Goal: Task Accomplishment & Management: Manage account settings

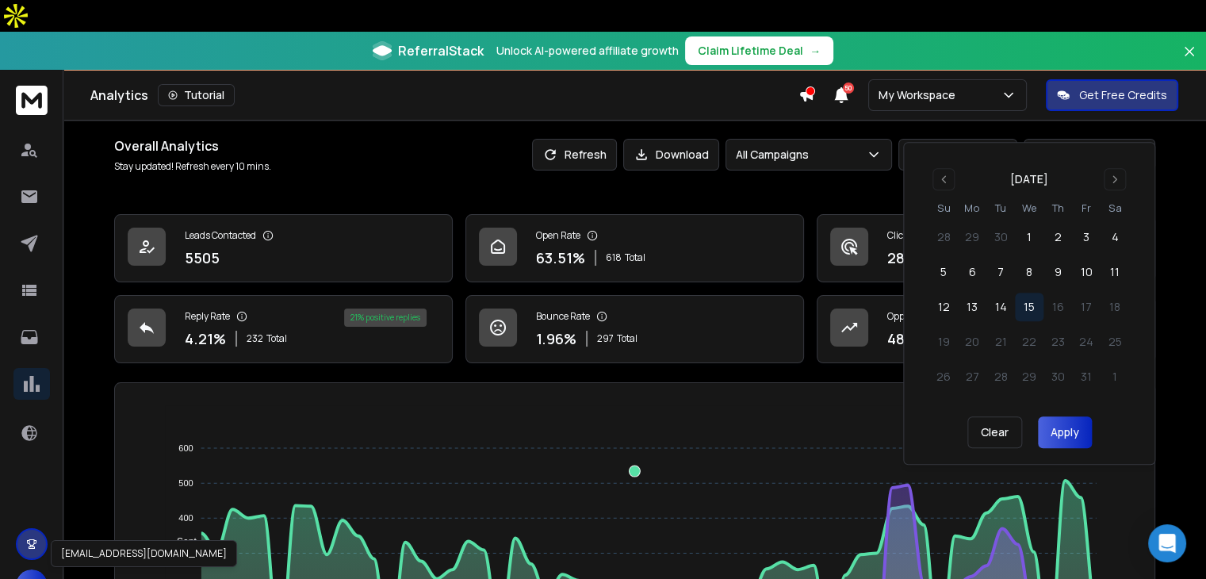
click at [22, 569] on span "D" at bounding box center [32, 585] width 32 height 32
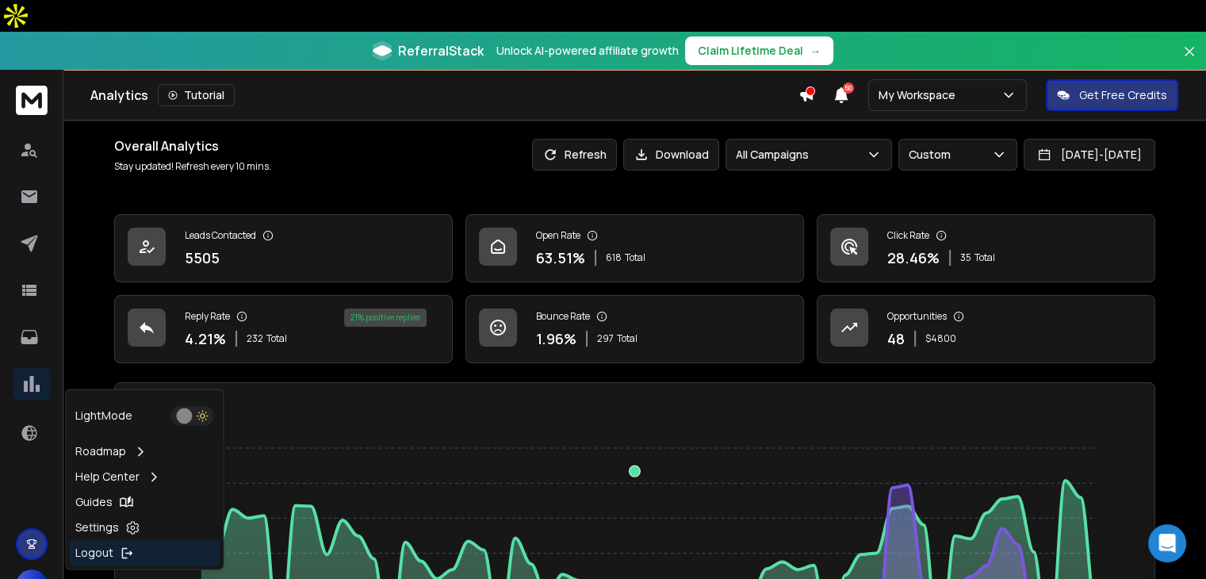
click at [82, 555] on p "Logout" at bounding box center [94, 553] width 38 height 16
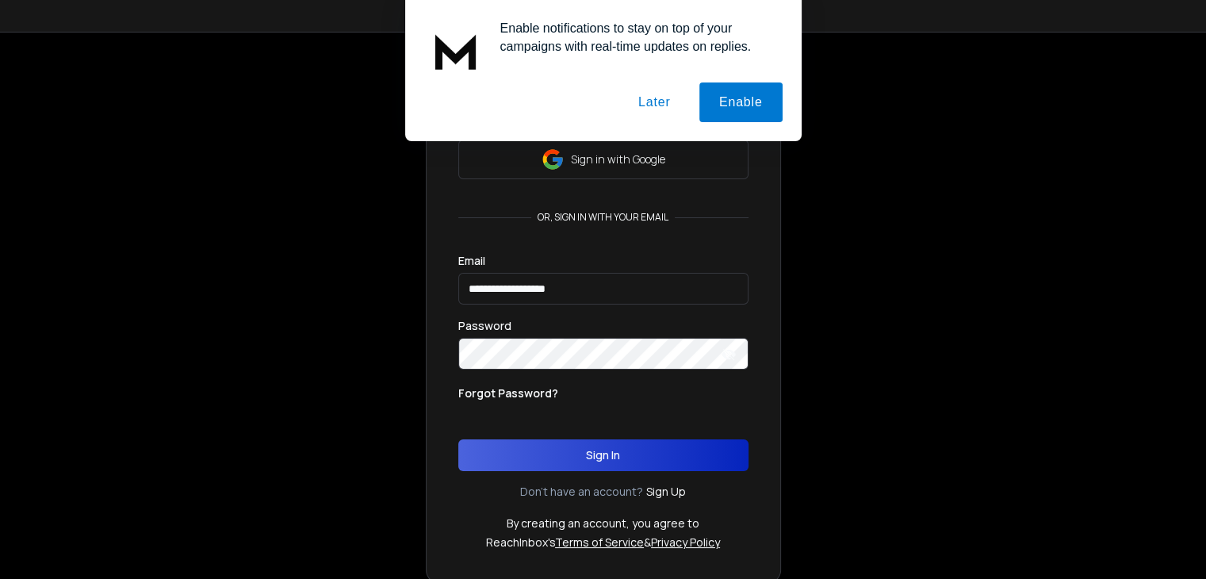
click at [606, 290] on input "**********" at bounding box center [603, 289] width 290 height 32
type input "**********"
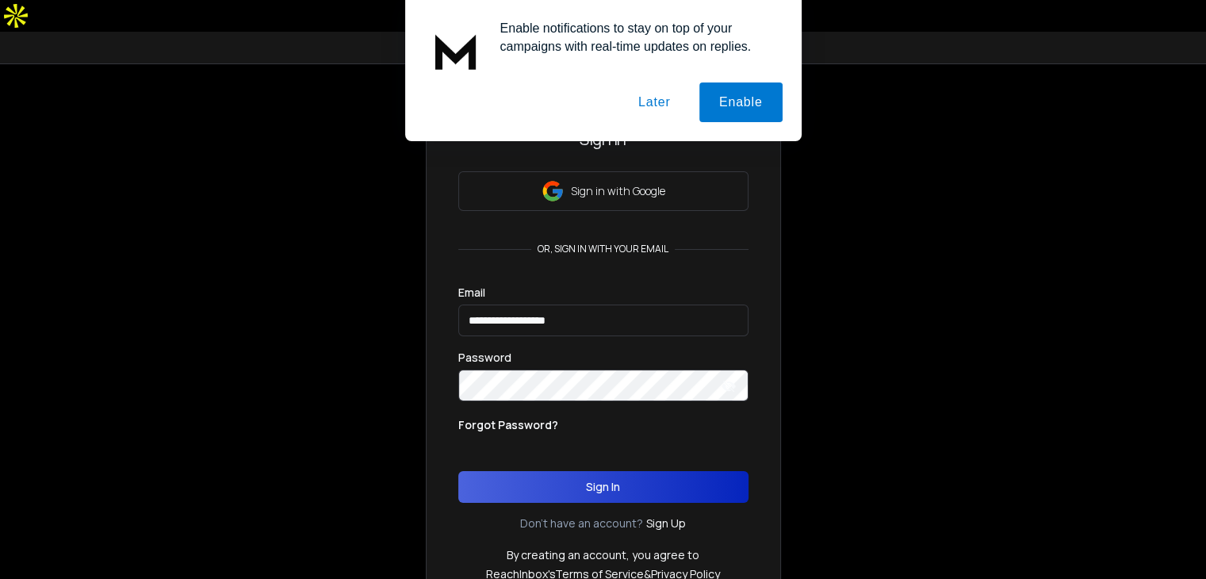
click at [586, 471] on button "Sign In" at bounding box center [603, 487] width 290 height 32
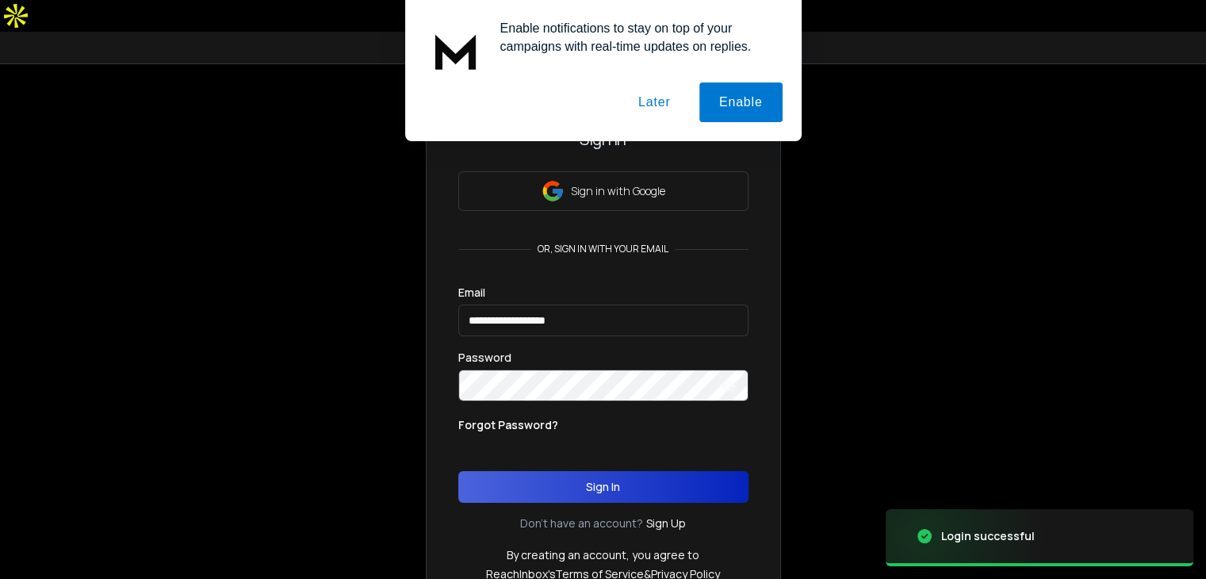
click at [664, 102] on button "Later" at bounding box center [653, 102] width 71 height 40
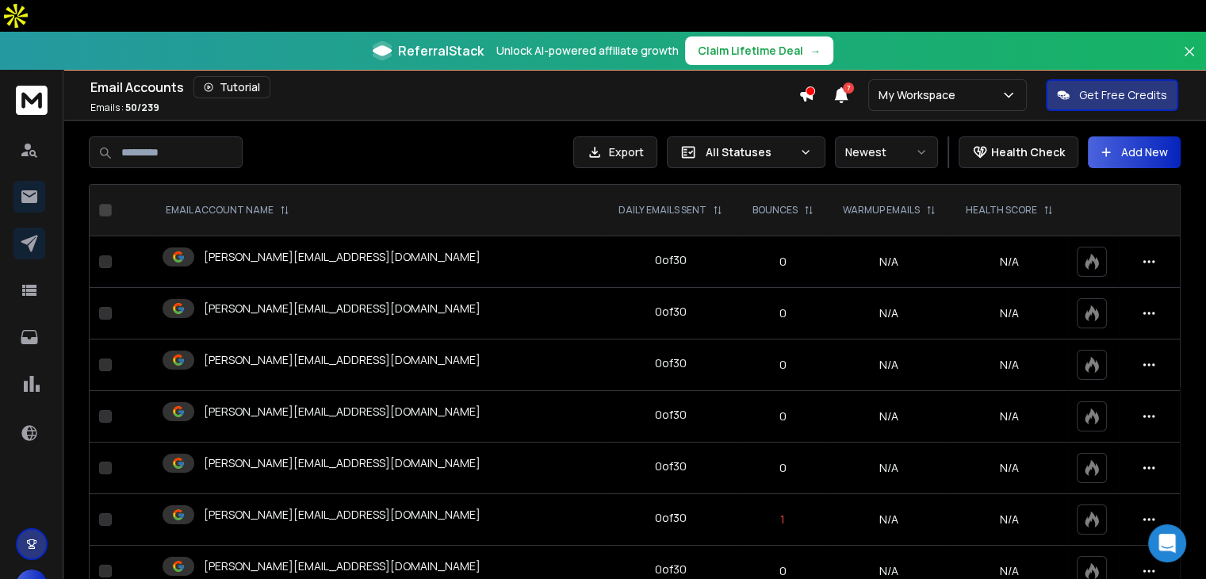
click at [36, 234] on icon at bounding box center [29, 243] width 19 height 19
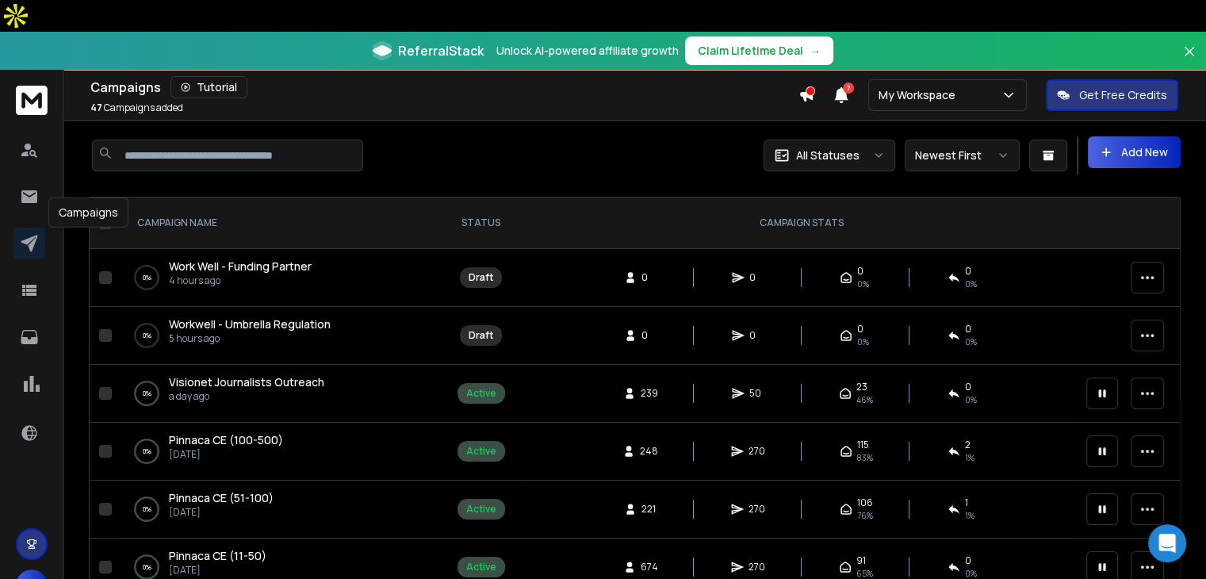
click at [353, 258] on div "0 % Work Well - Funding Partner 4 hours ago" at bounding box center [277, 277] width 286 height 38
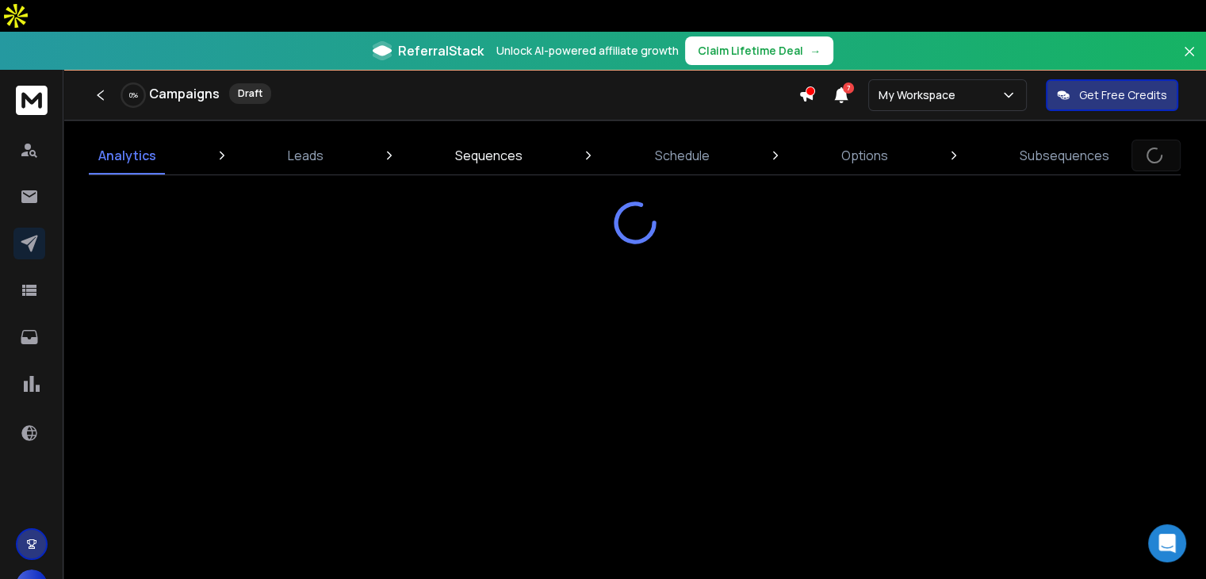
click at [501, 141] on link "Sequences" at bounding box center [489, 155] width 86 height 38
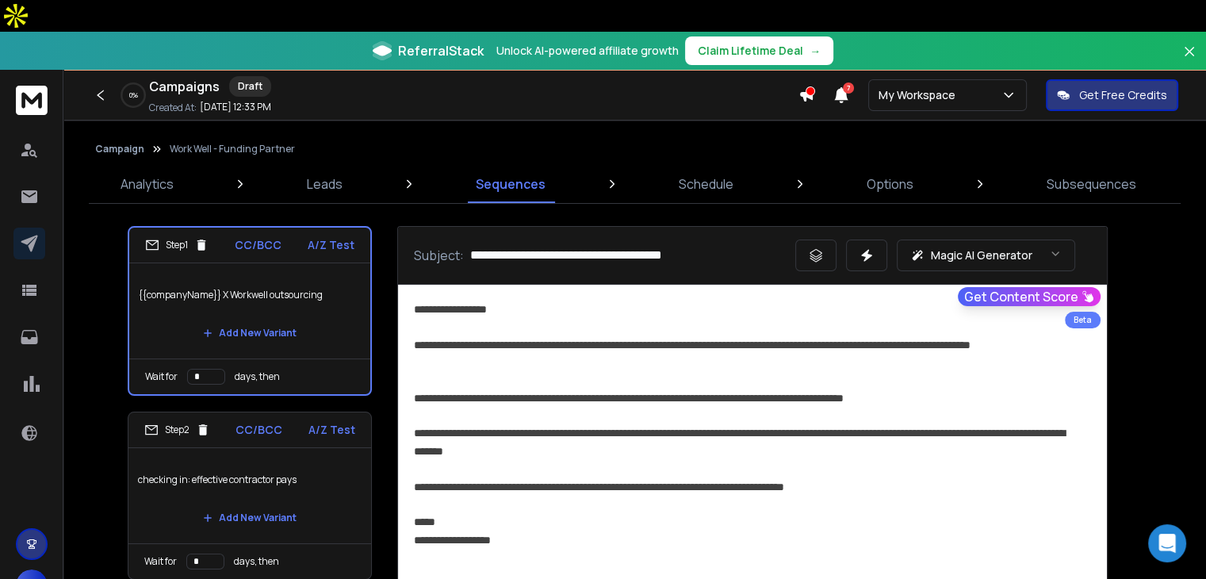
click at [206, 553] on input "*" at bounding box center [205, 561] width 38 height 16
type input "**********"
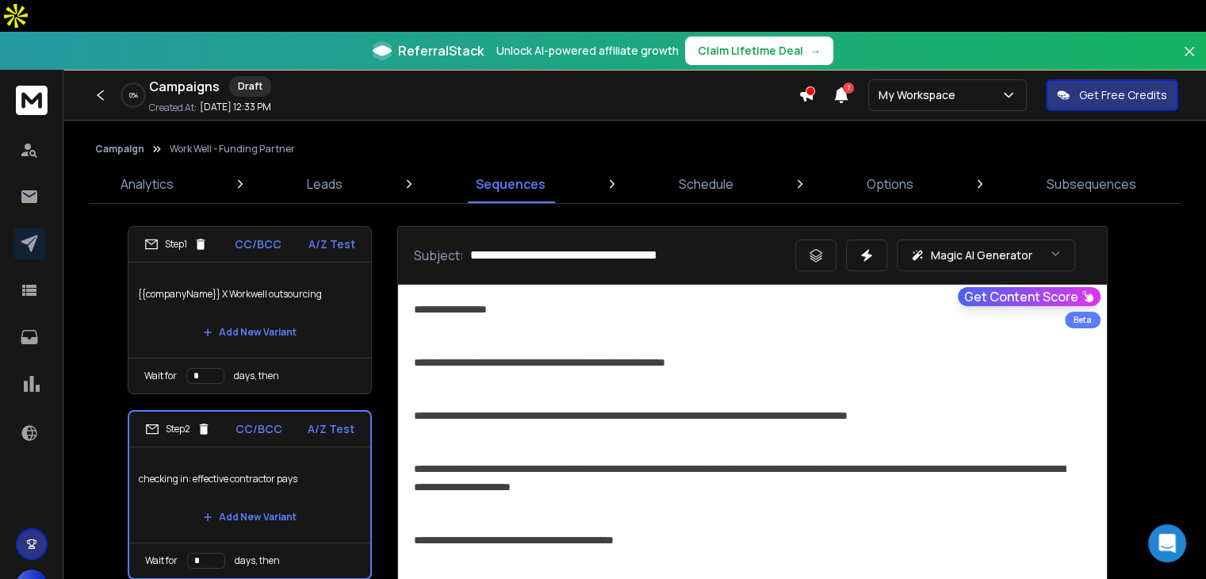
type input "*"
drag, startPoint x: 375, startPoint y: 348, endPoint x: 377, endPoint y: 390, distance: 42.1
click at [377, 390] on div "Step 1 CC/BCC A/Z Test {{companyName}} X Workwell outsourcing Add New Variant W…" at bounding box center [255, 428] width 254 height 405
click at [406, 356] on div "**********" at bounding box center [752, 458] width 709 height 347
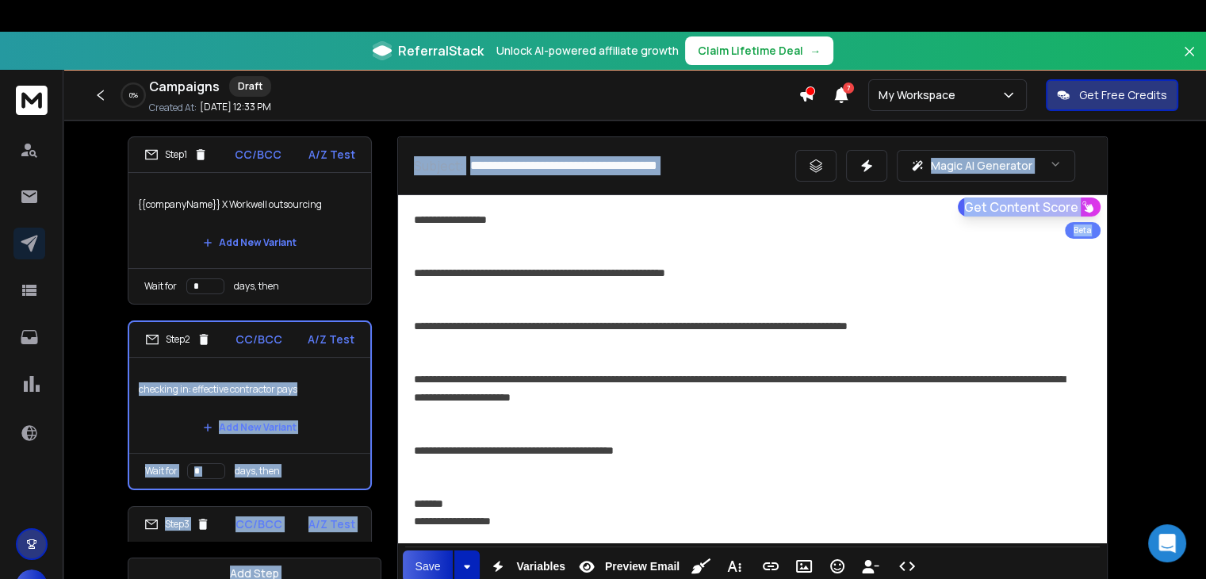
drag, startPoint x: 381, startPoint y: 312, endPoint x: 414, endPoint y: 442, distance: 134.0
click at [414, 442] on div "**********" at bounding box center [635, 362] width 1015 height 453
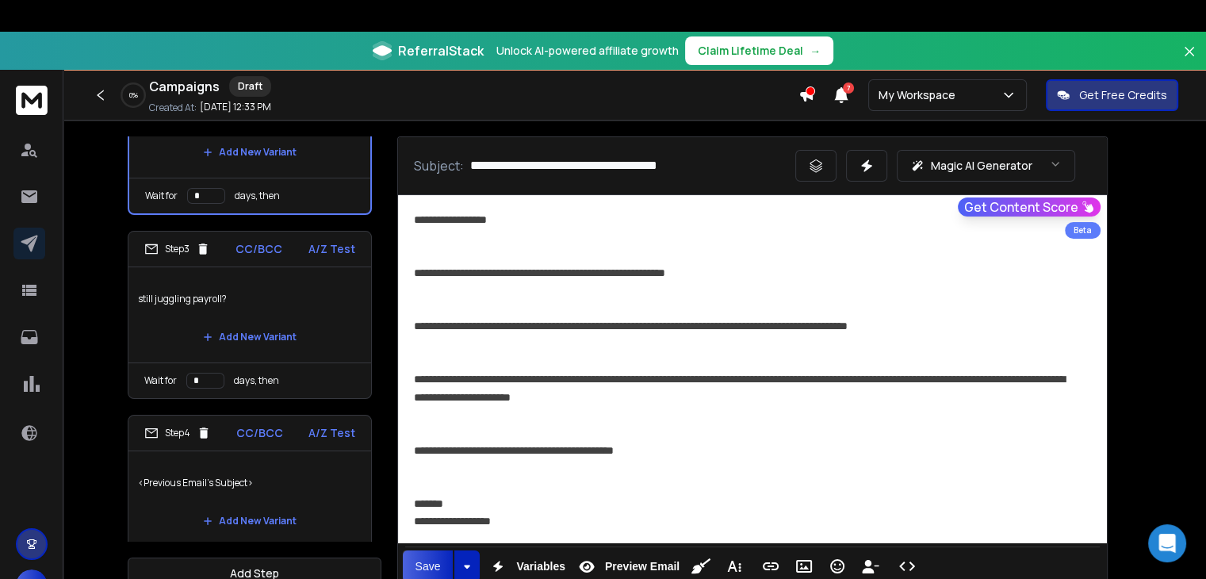
scroll to position [278, 0]
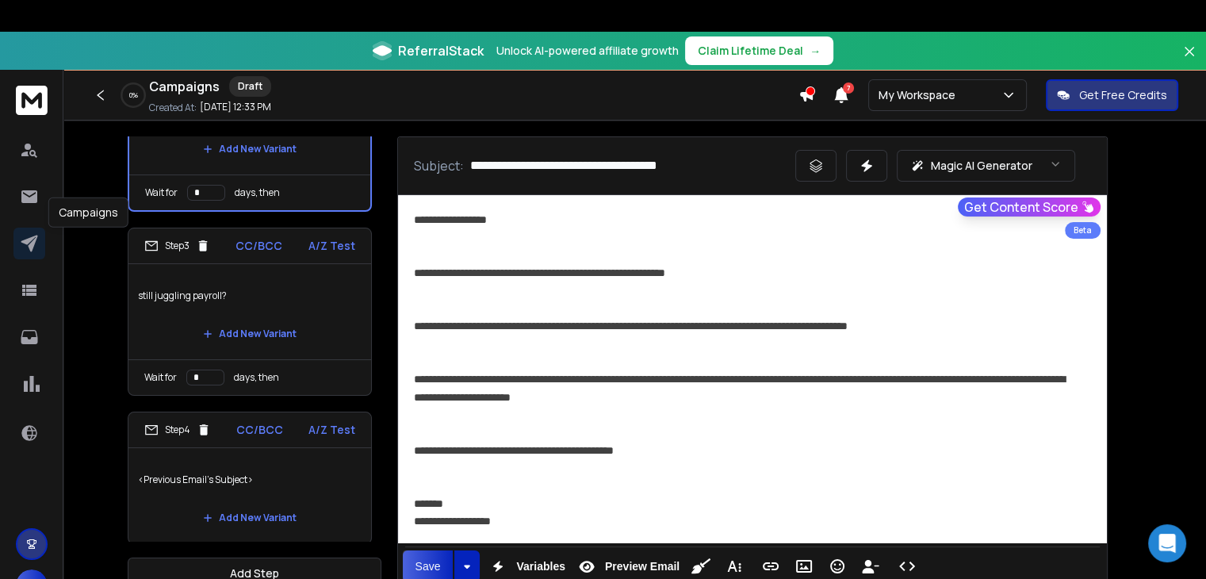
click at [29, 234] on icon at bounding box center [29, 243] width 19 height 19
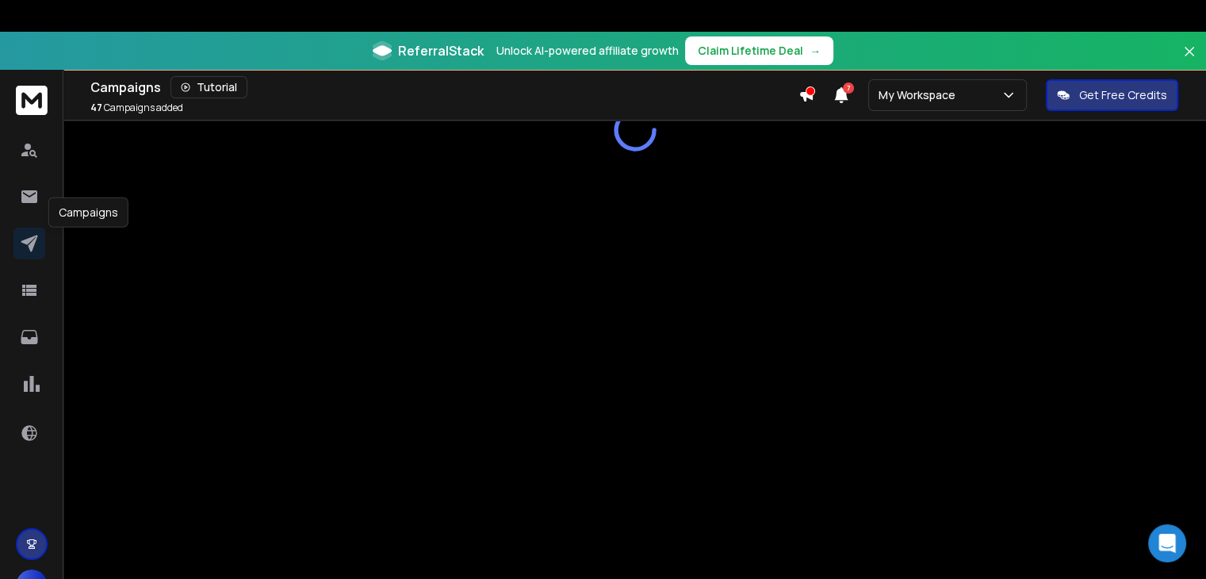
click at [29, 234] on icon at bounding box center [29, 243] width 19 height 19
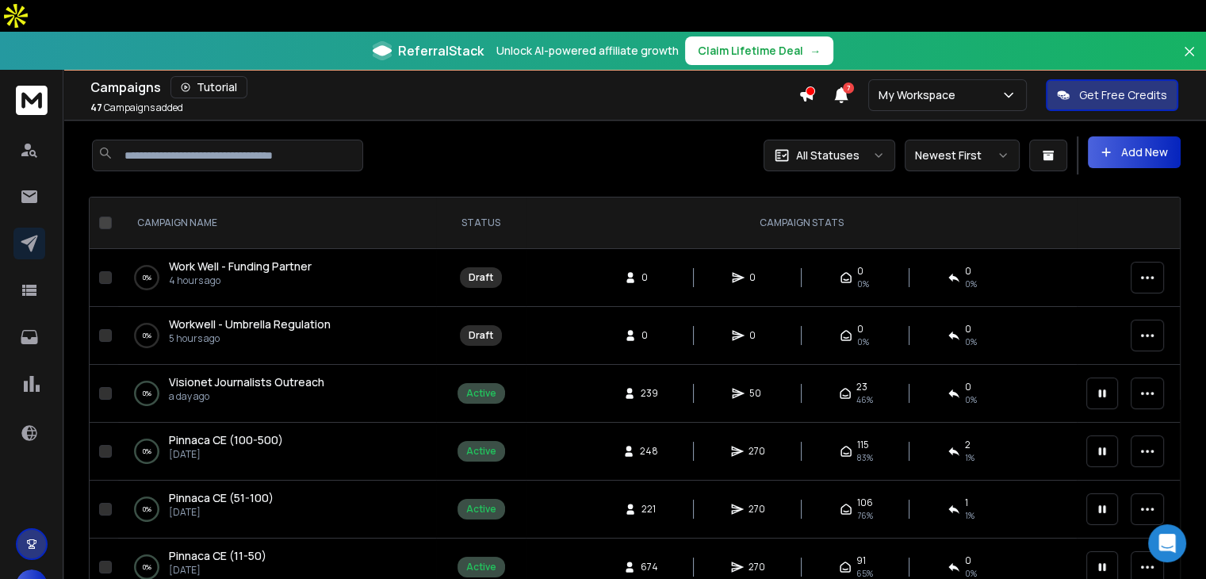
click at [411, 258] on div "0 % Work Well - Funding Partner 4 hours ago" at bounding box center [277, 277] width 286 height 38
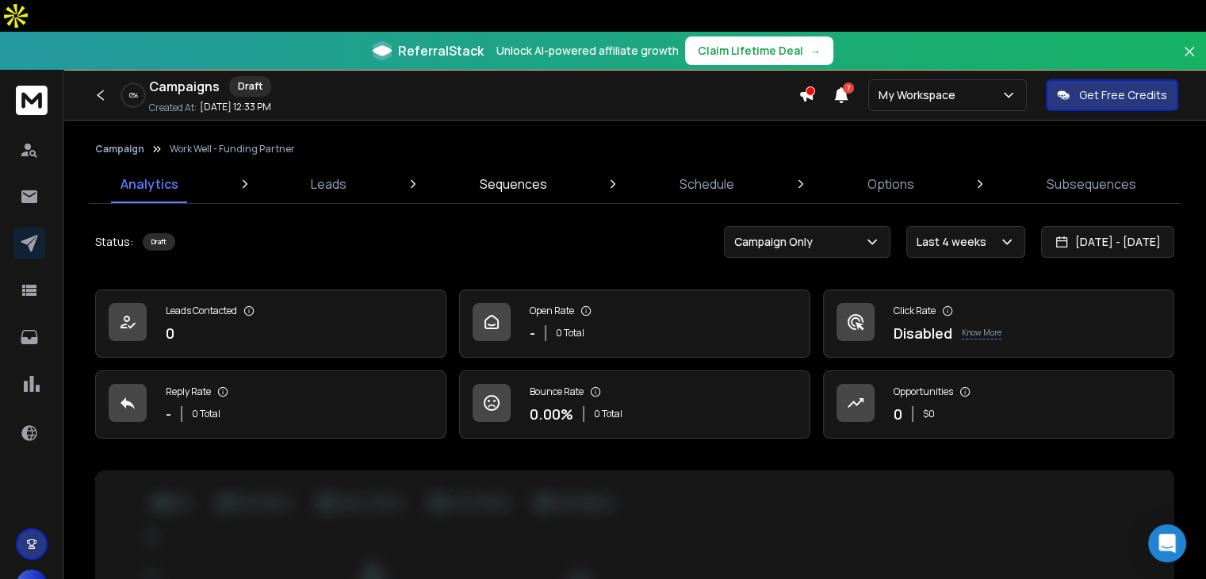
click at [515, 166] on link "Sequences" at bounding box center [513, 184] width 86 height 38
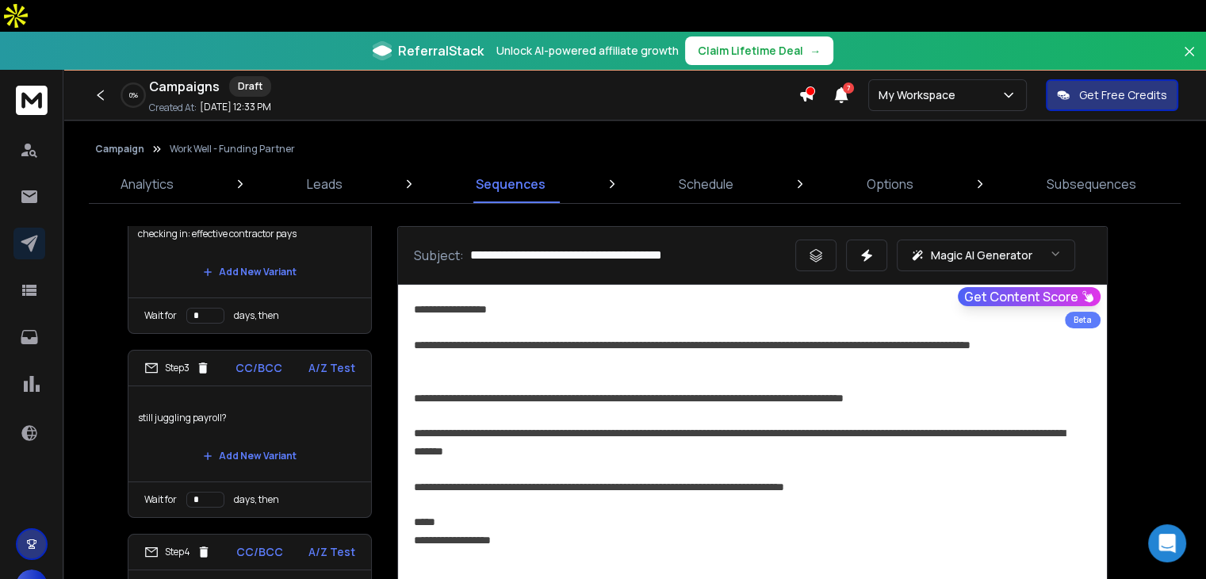
scroll to position [278, 0]
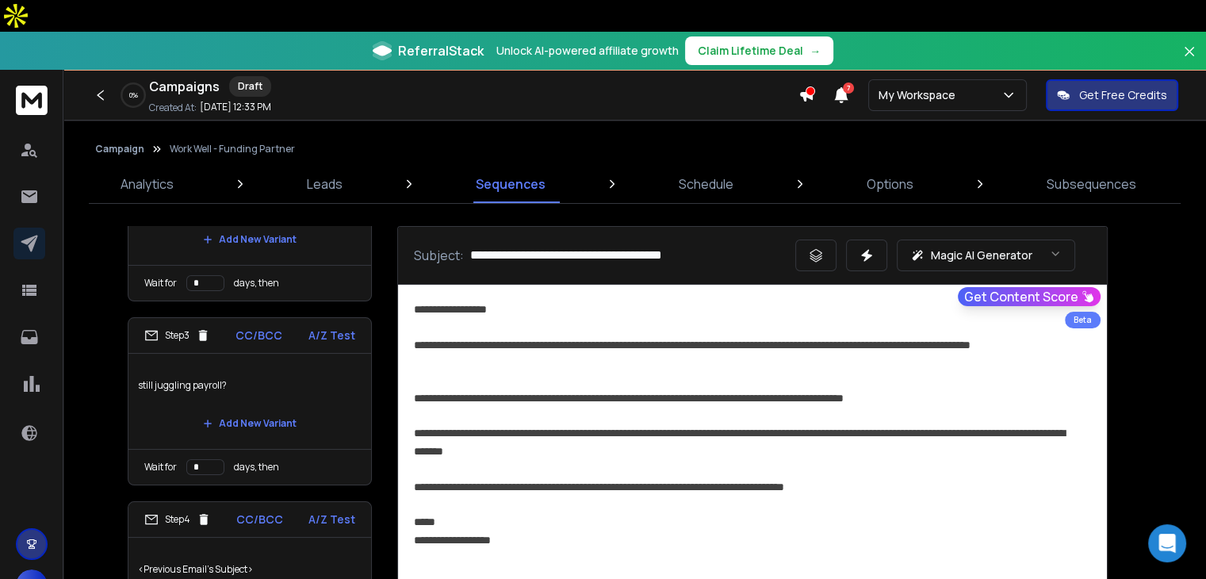
click at [207, 459] on input "*" at bounding box center [205, 467] width 38 height 16
type input "**********"
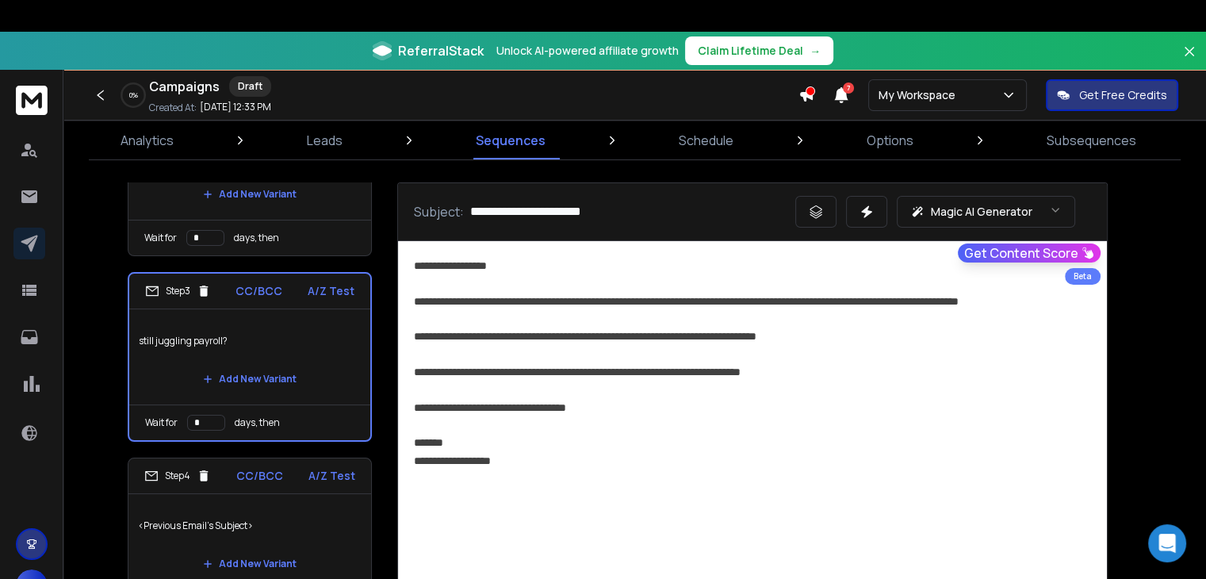
scroll to position [90, 0]
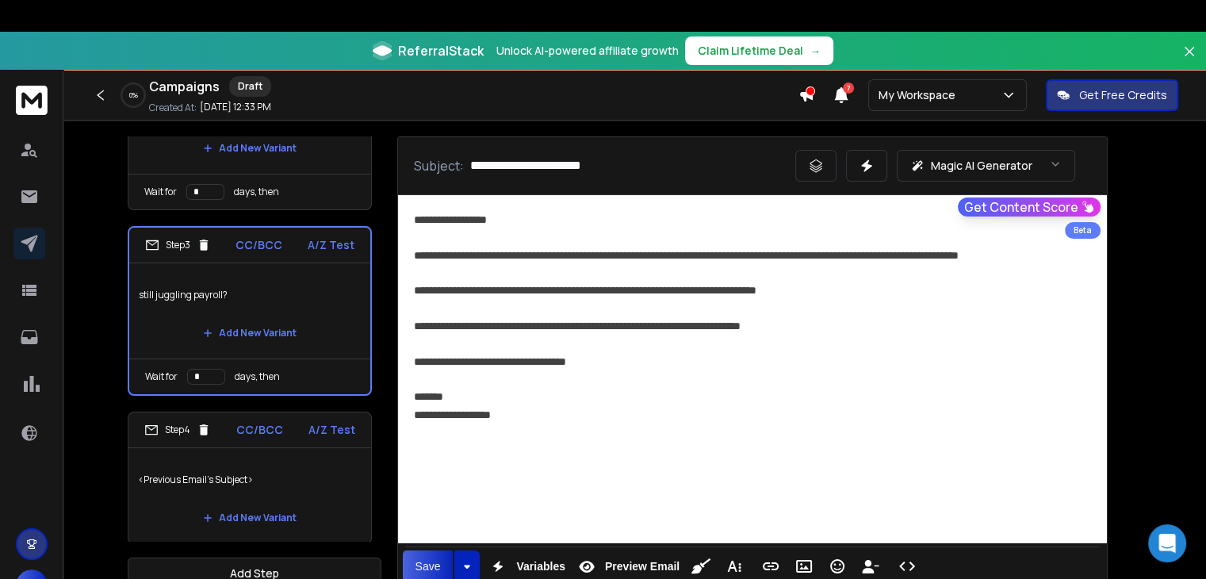
type input "*"
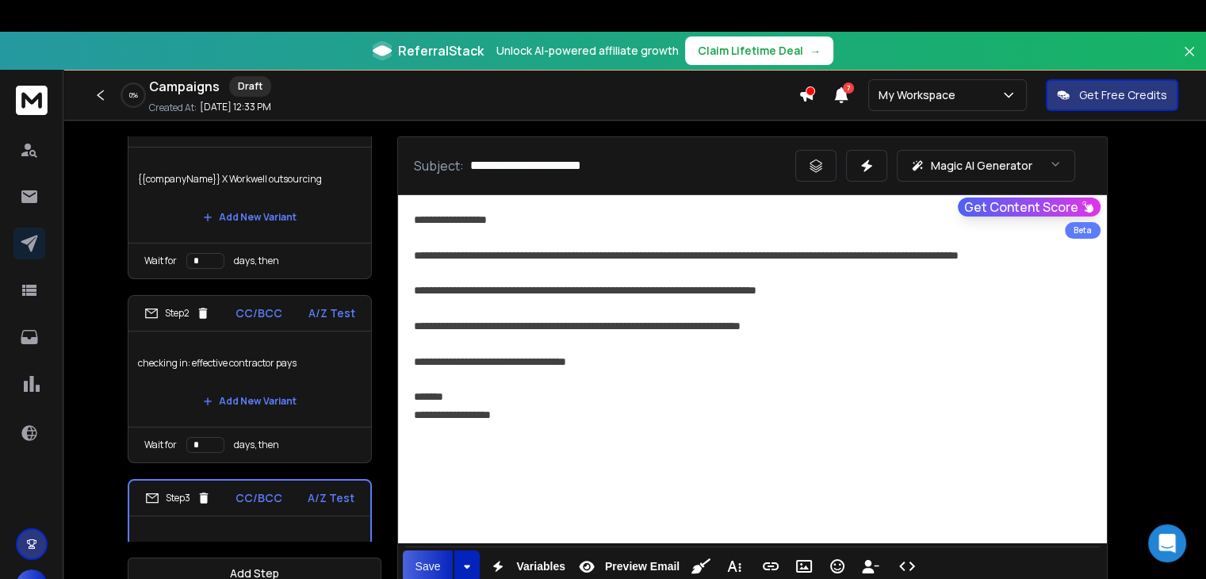
scroll to position [0, 0]
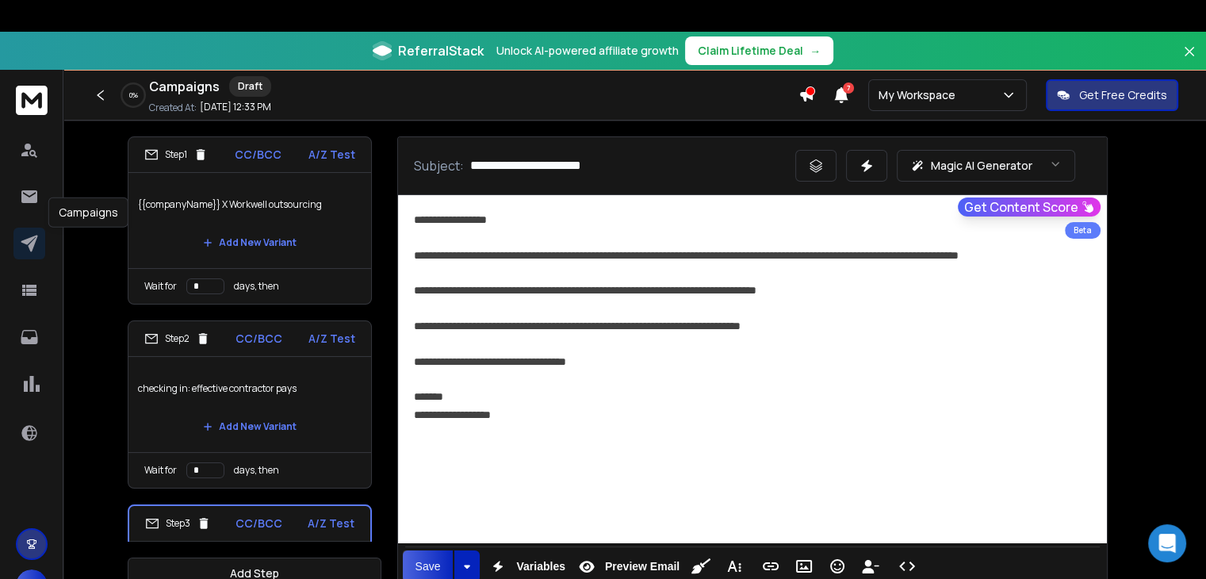
click at [18, 228] on link at bounding box center [29, 244] width 32 height 32
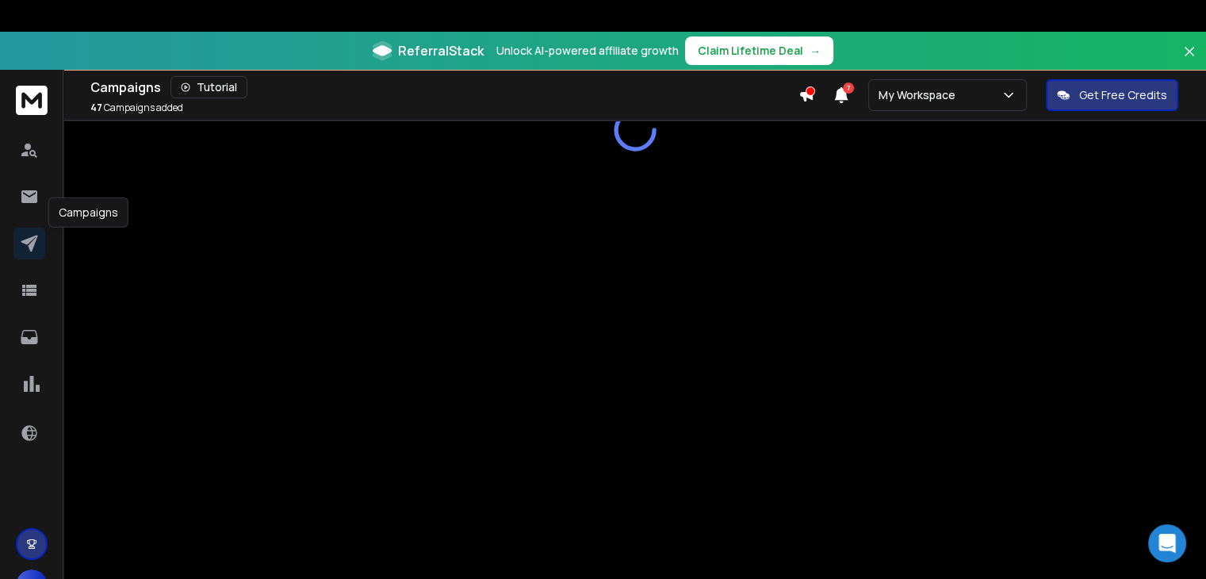
click at [18, 228] on link at bounding box center [29, 244] width 32 height 32
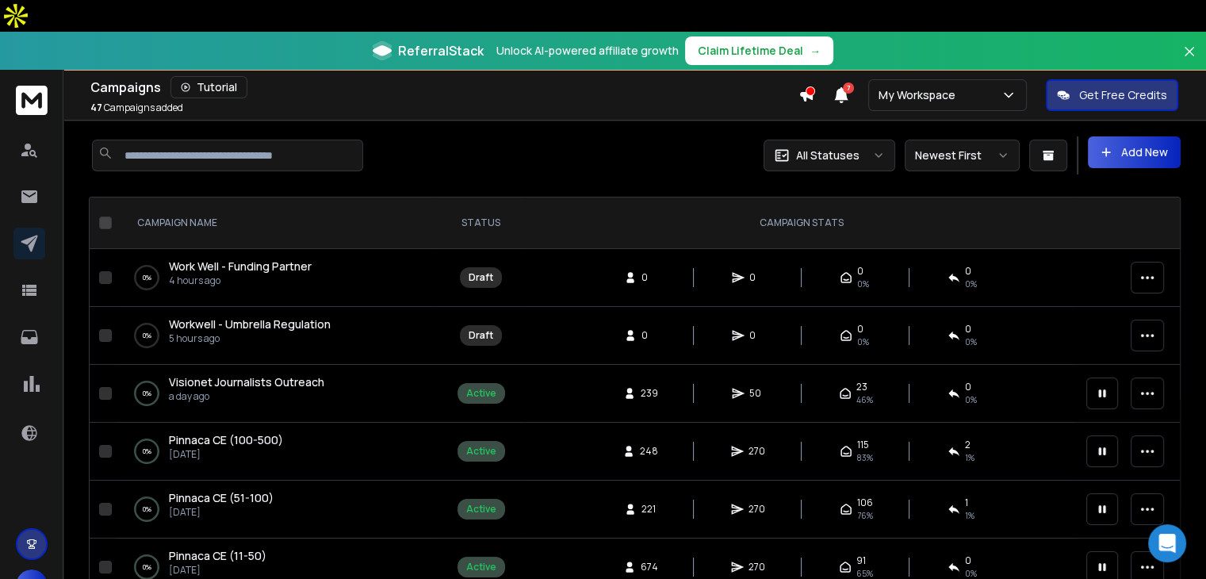
click at [558, 265] on div "0 0 0 0% 0 0%" at bounding box center [801, 277] width 532 height 25
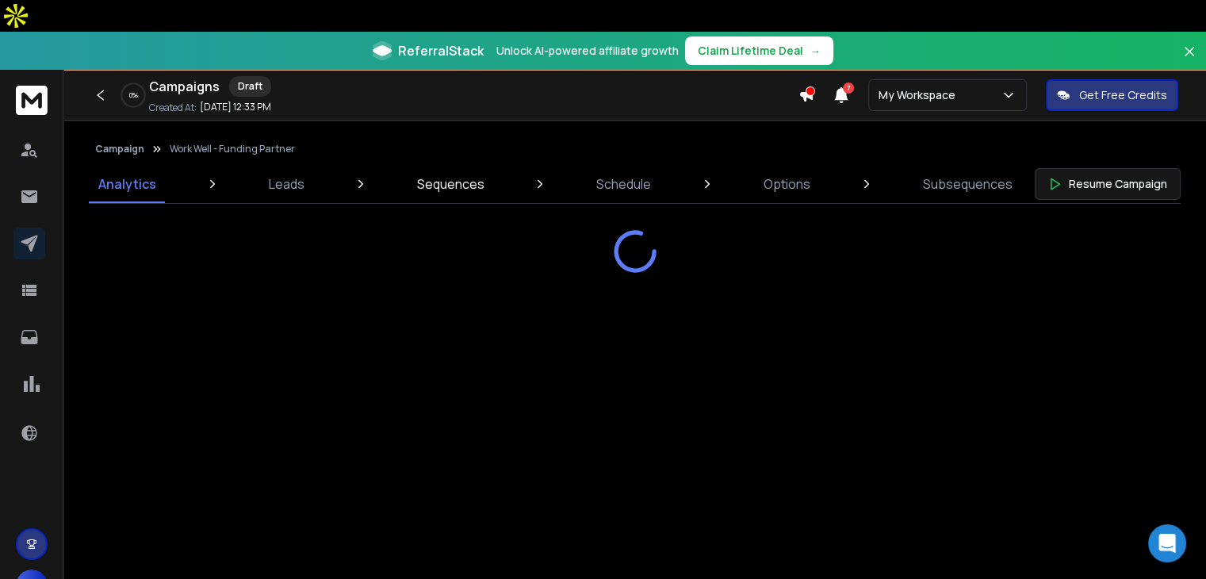
click at [475, 174] on p "Sequences" at bounding box center [450, 183] width 67 height 19
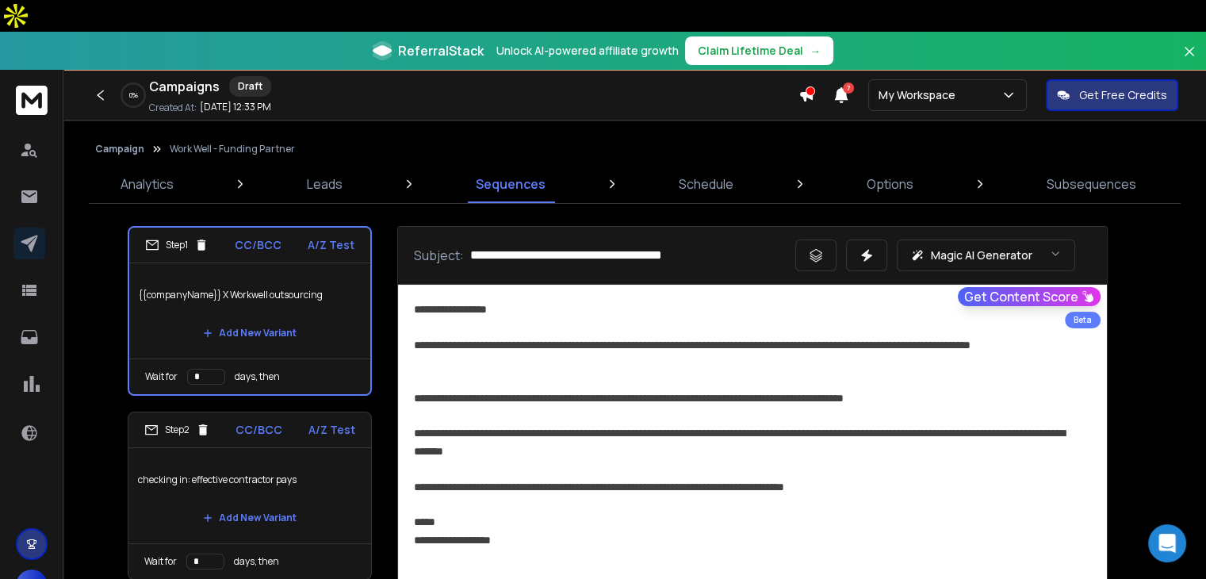
click at [329, 457] on p "checking in: effective contractor pays" at bounding box center [250, 479] width 224 height 44
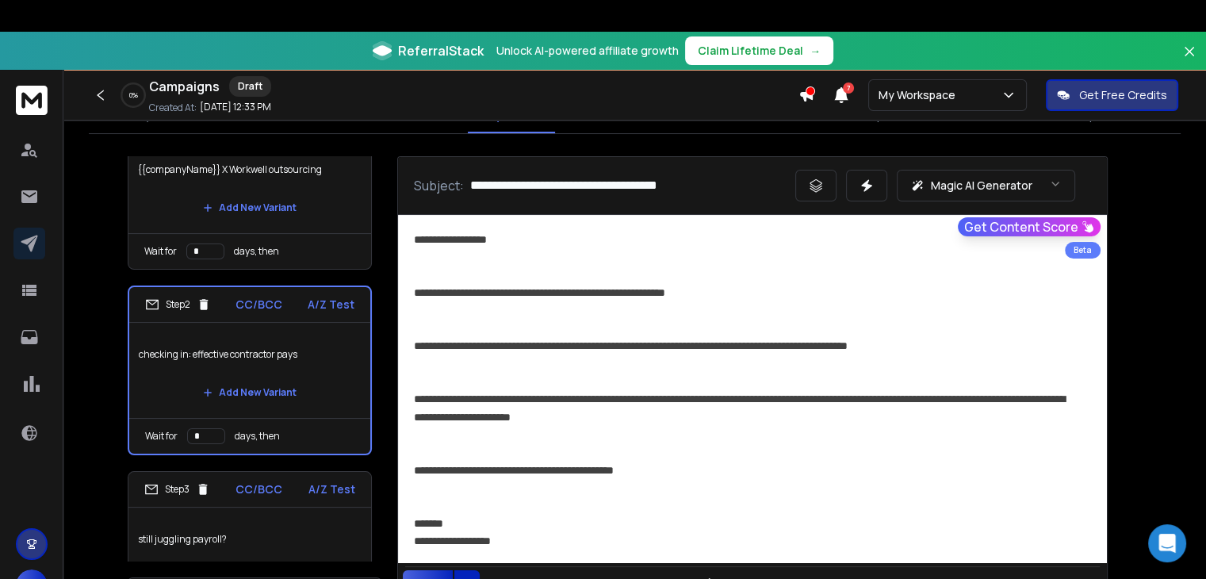
scroll to position [69, 0]
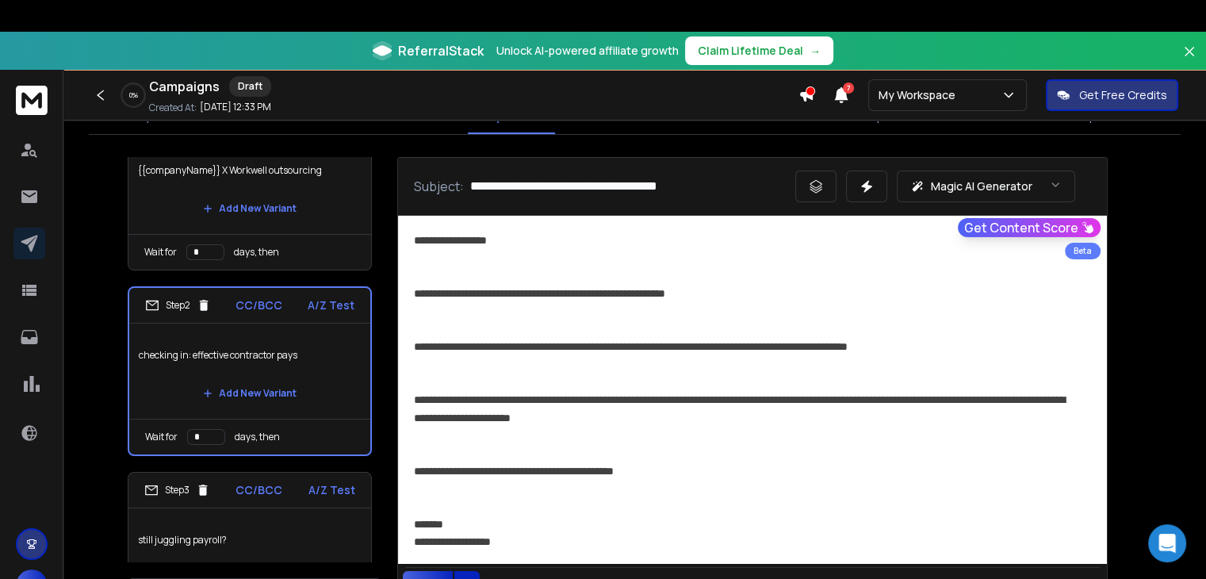
click at [313, 518] on p "still juggling payroll?" at bounding box center [250, 540] width 224 height 44
type input "**********"
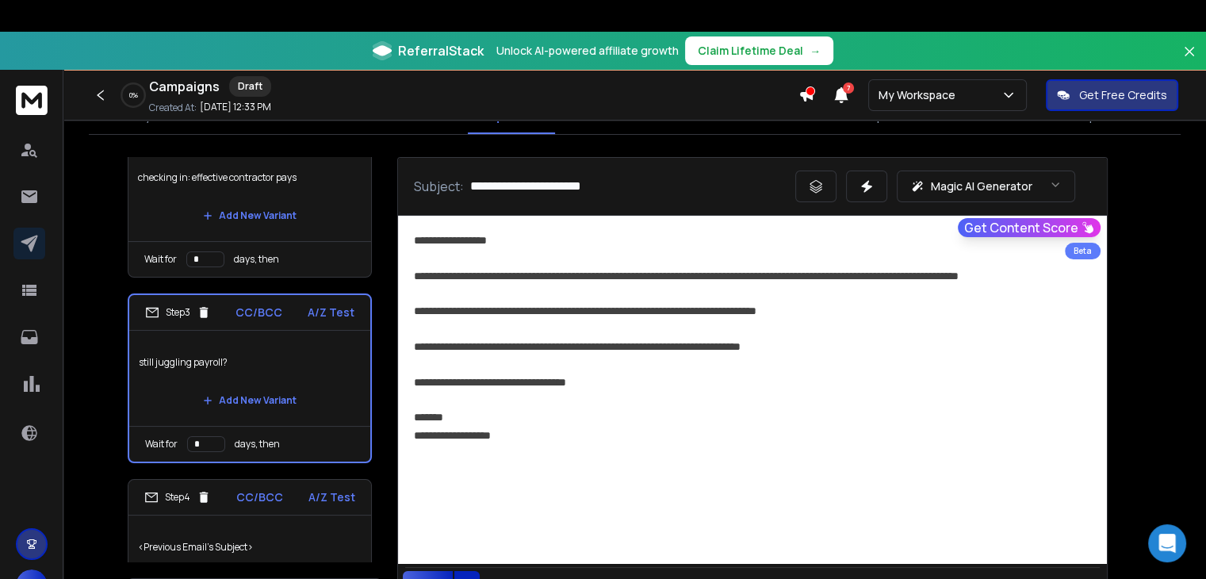
scroll to position [278, 0]
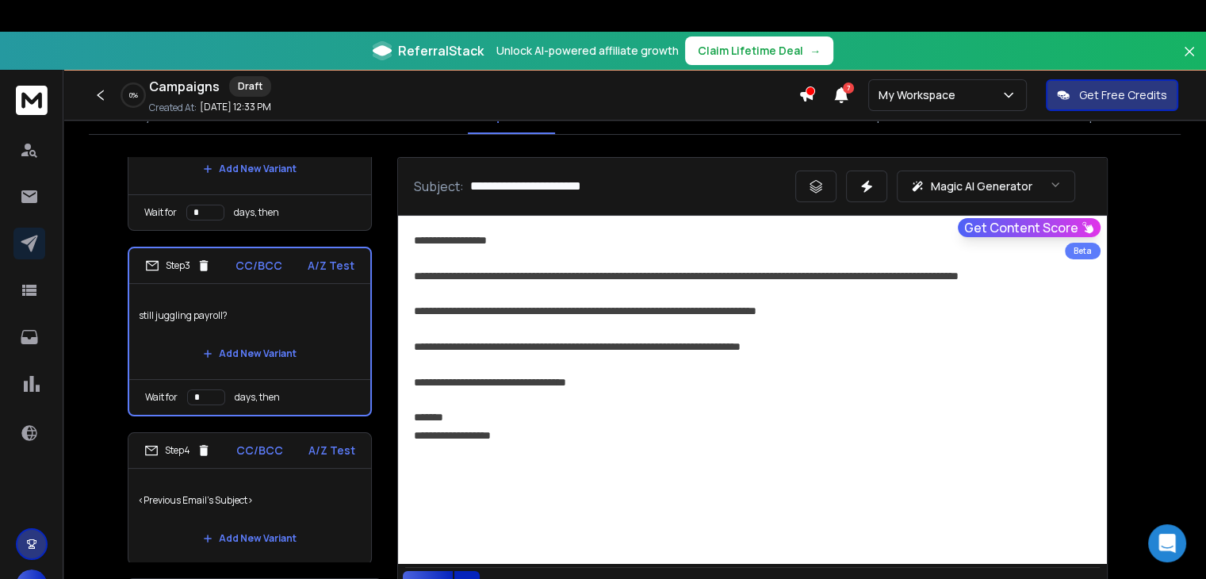
click at [350, 478] on p "<Previous Email's Subject>" at bounding box center [250, 500] width 224 height 44
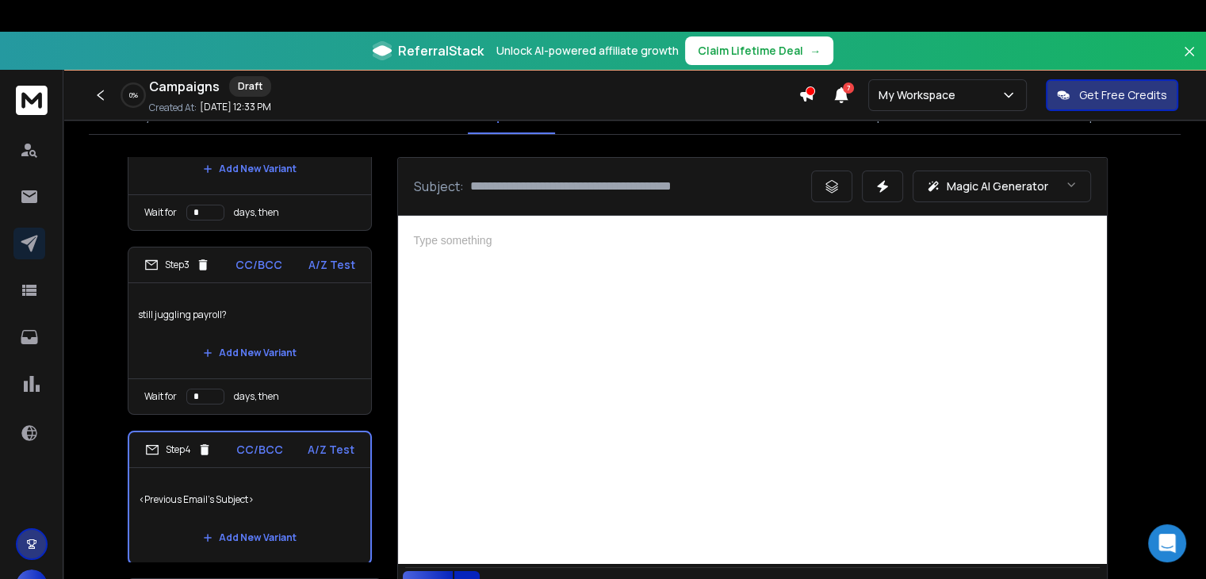
click at [207, 444] on icon at bounding box center [204, 449] width 9 height 11
type input "**********"
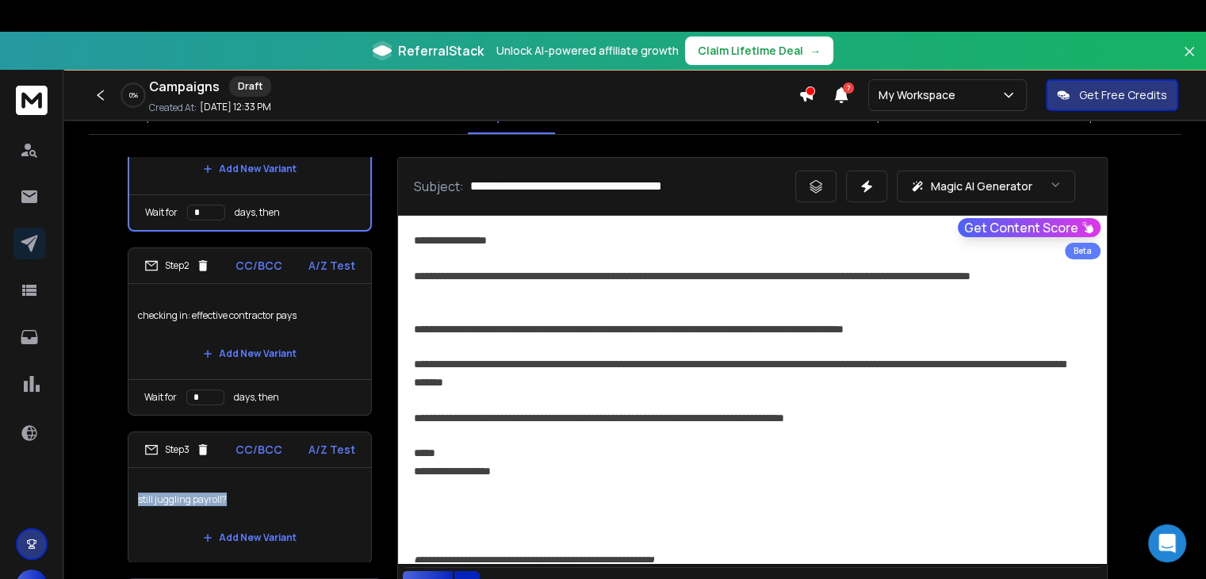
drag, startPoint x: 375, startPoint y: 445, endPoint x: 375, endPoint y: 390, distance: 54.7
click at [375, 390] on div "Step 1 CC/BCC A/Z Test {{companyName}} X Workwell outsourcing Add New Variant W…" at bounding box center [255, 359] width 254 height 405
click at [388, 390] on div "**********" at bounding box center [635, 383] width 1015 height 453
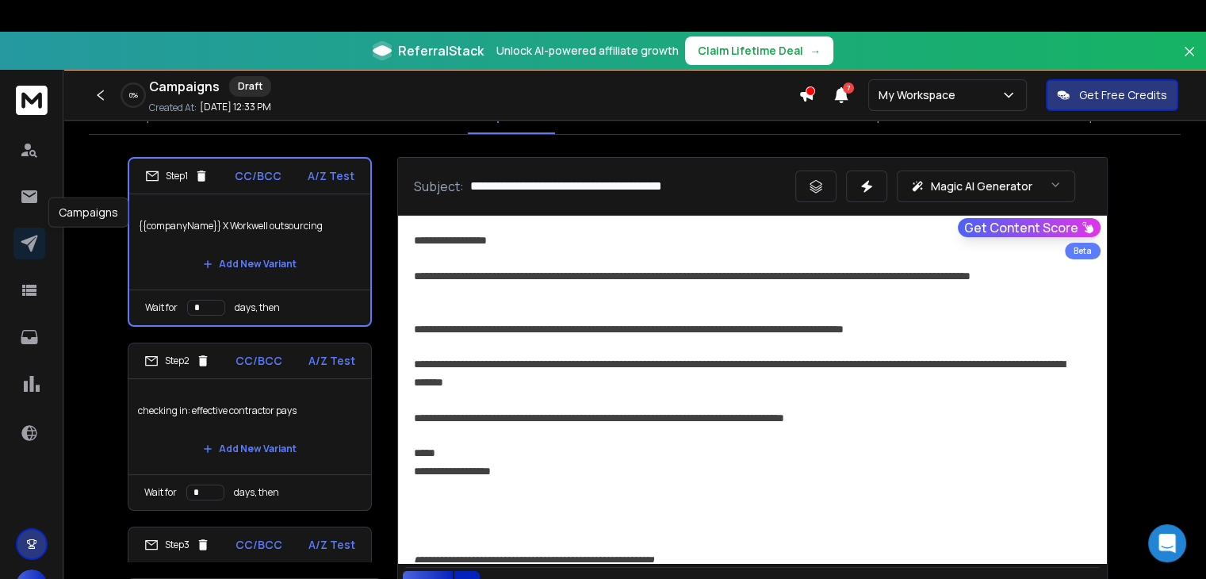
click at [23, 234] on icon at bounding box center [29, 243] width 19 height 19
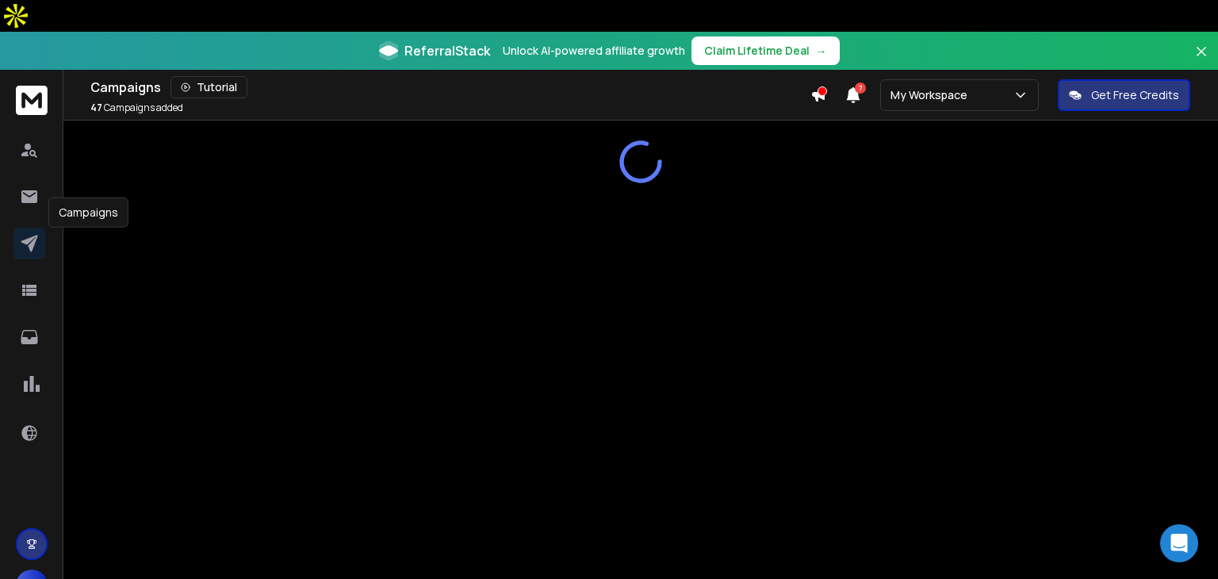
click at [23, 234] on icon at bounding box center [29, 243] width 19 height 19
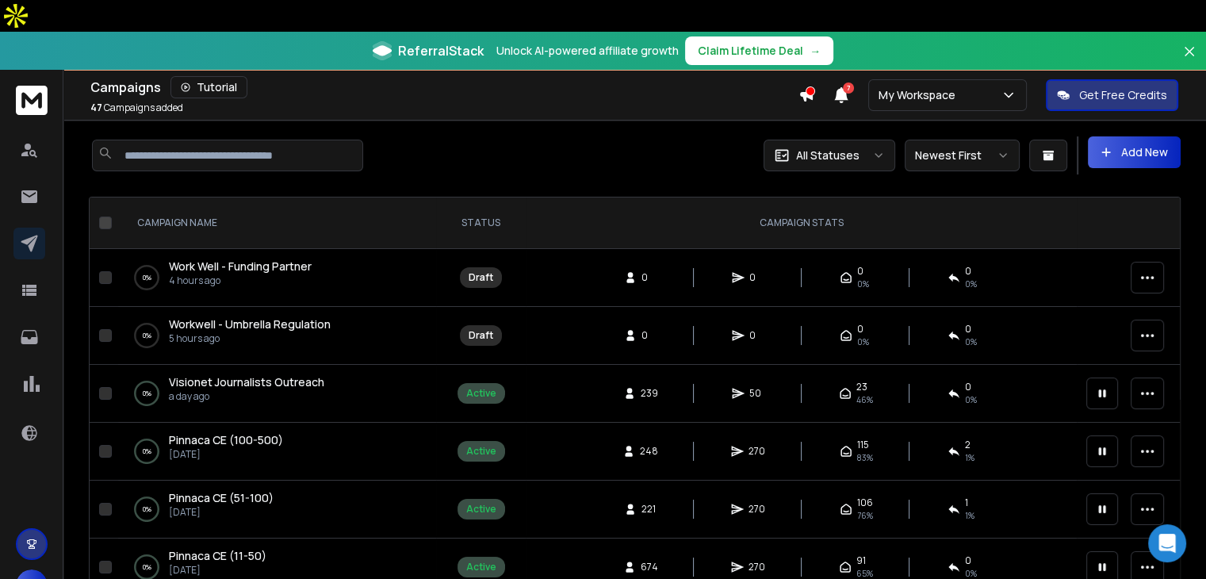
click at [374, 316] on div "0 % Workwell - Umbrella Regulation 5 hours ago" at bounding box center [277, 335] width 286 height 38
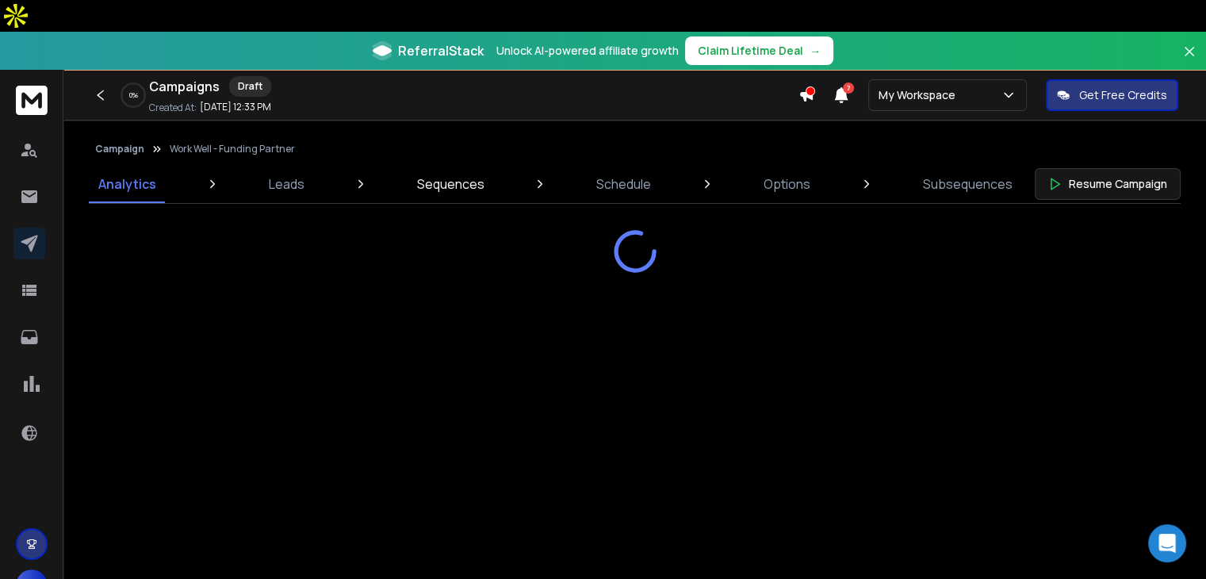
click at [450, 168] on link "Sequences" at bounding box center [451, 184] width 86 height 38
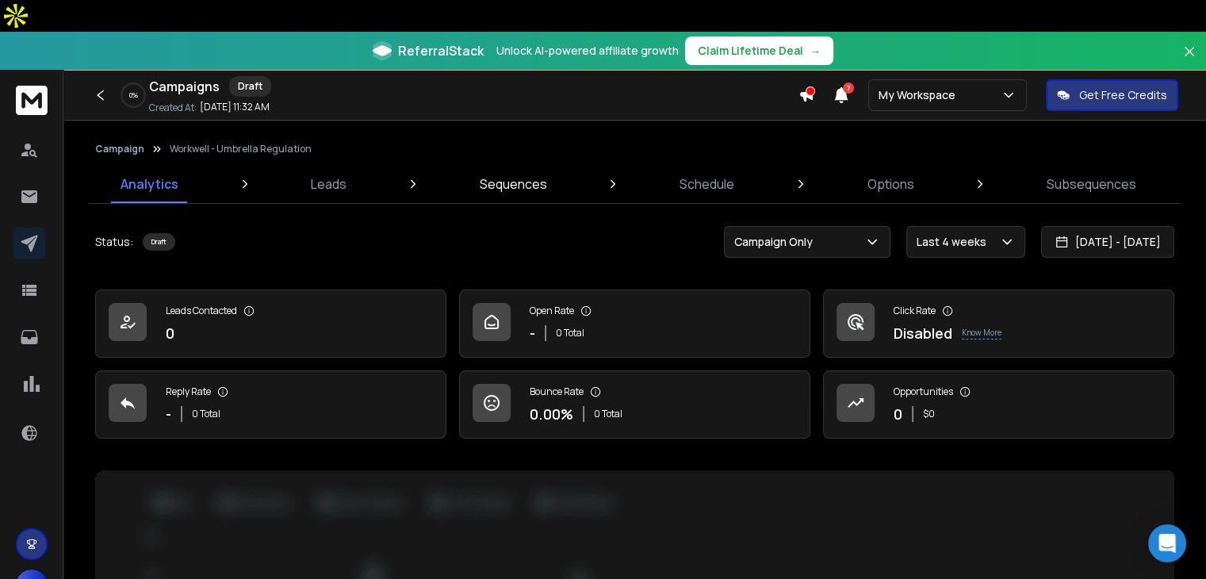
click at [485, 174] on p "Sequences" at bounding box center [513, 183] width 67 height 19
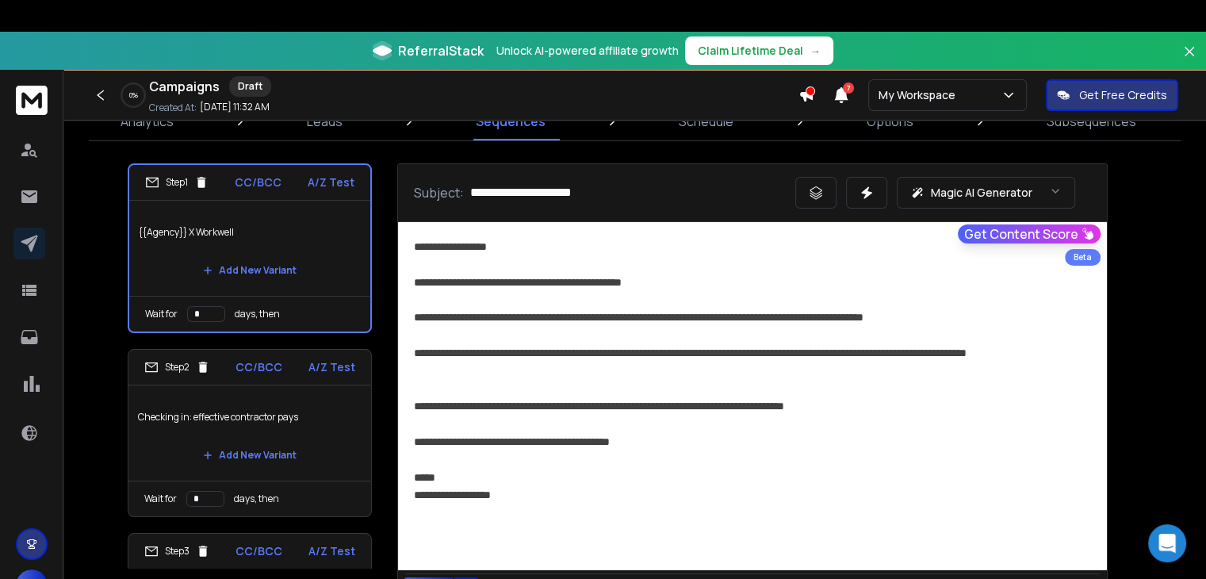
scroll to position [90, 0]
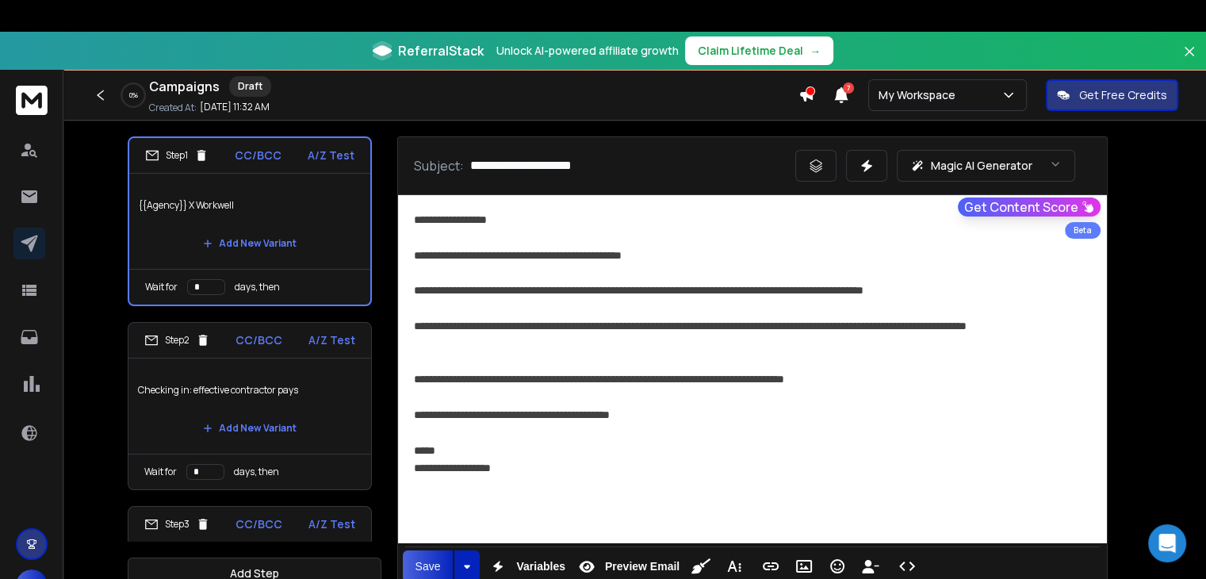
click at [357, 385] on div "Checking in: effective contractor pays Add New Variant" at bounding box center [249, 405] width 243 height 95
type input "**********"
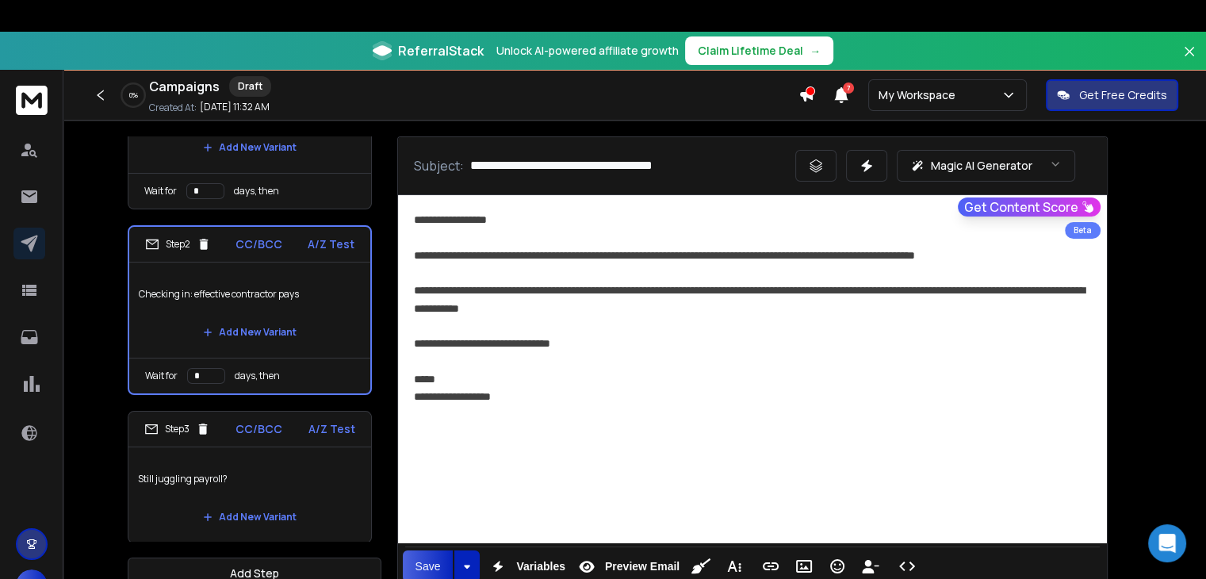
scroll to position [0, 0]
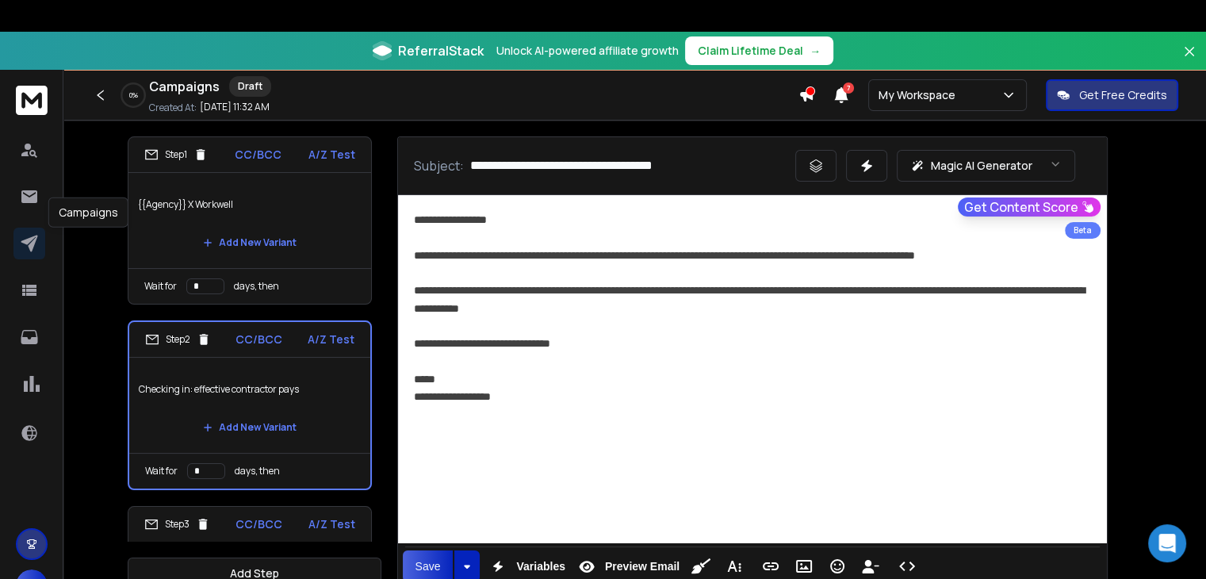
click at [15, 228] on link at bounding box center [29, 244] width 32 height 32
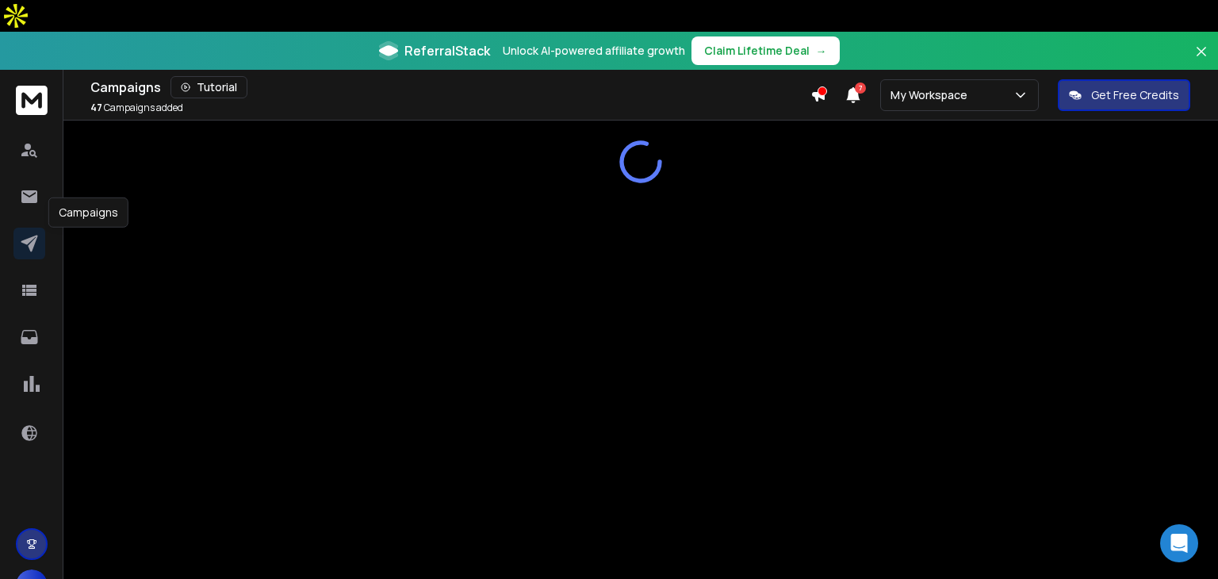
click at [15, 228] on link at bounding box center [29, 244] width 32 height 32
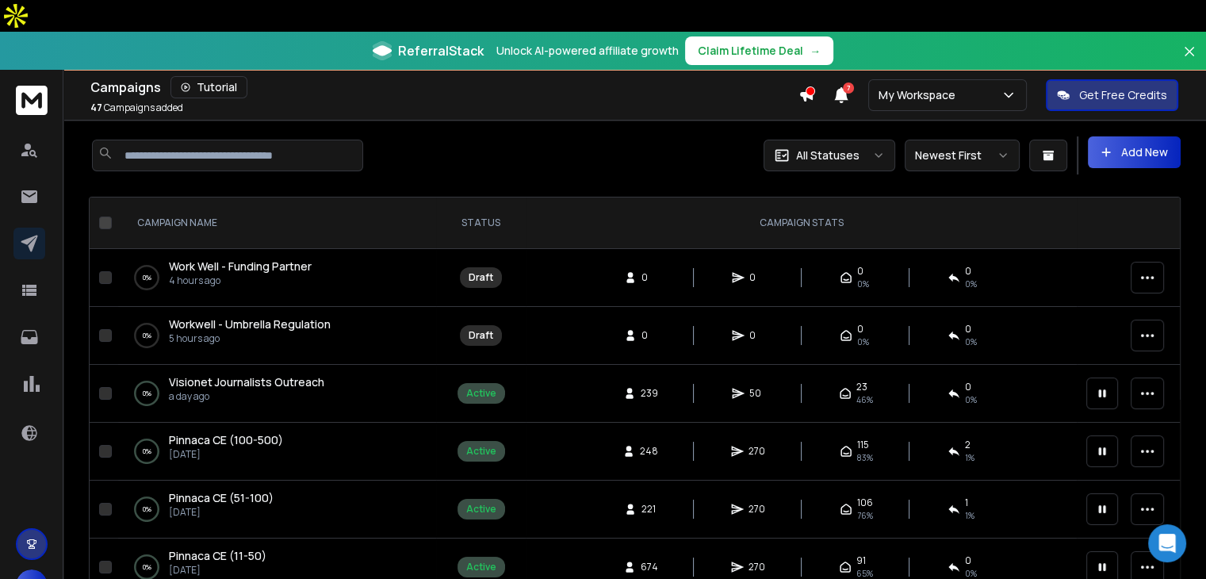
click at [555, 323] on div "0 0 0 0% 0 0%" at bounding box center [801, 335] width 532 height 25
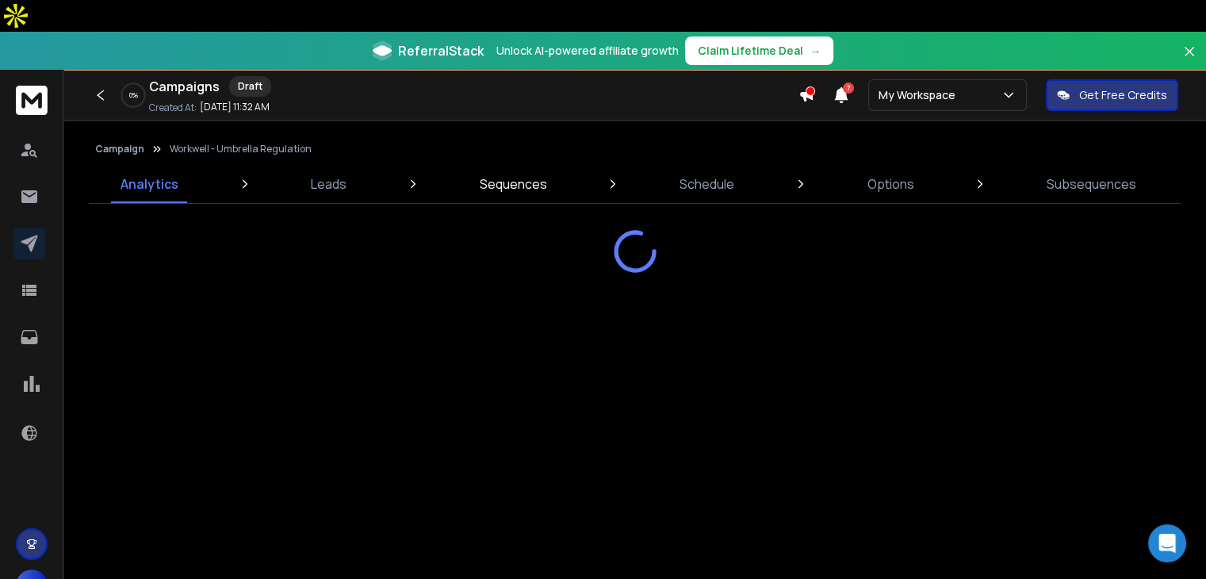
click at [485, 165] on link "Sequences" at bounding box center [513, 184] width 86 height 38
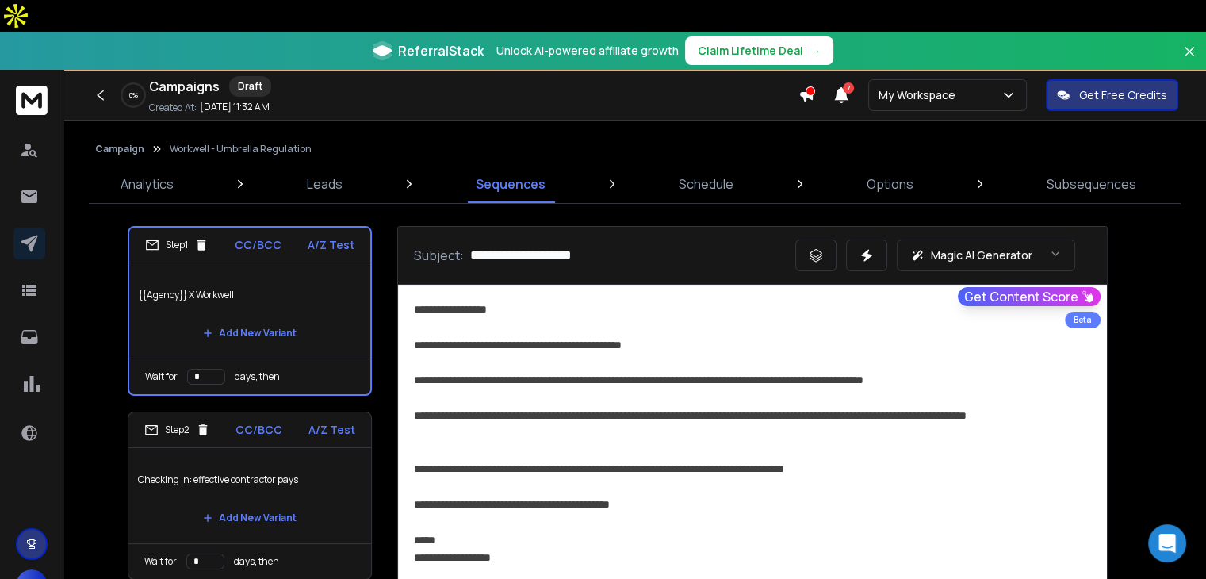
click at [488, 136] on div "Campaign Workwell - Umbrella Regulation" at bounding box center [635, 148] width 1092 height 25
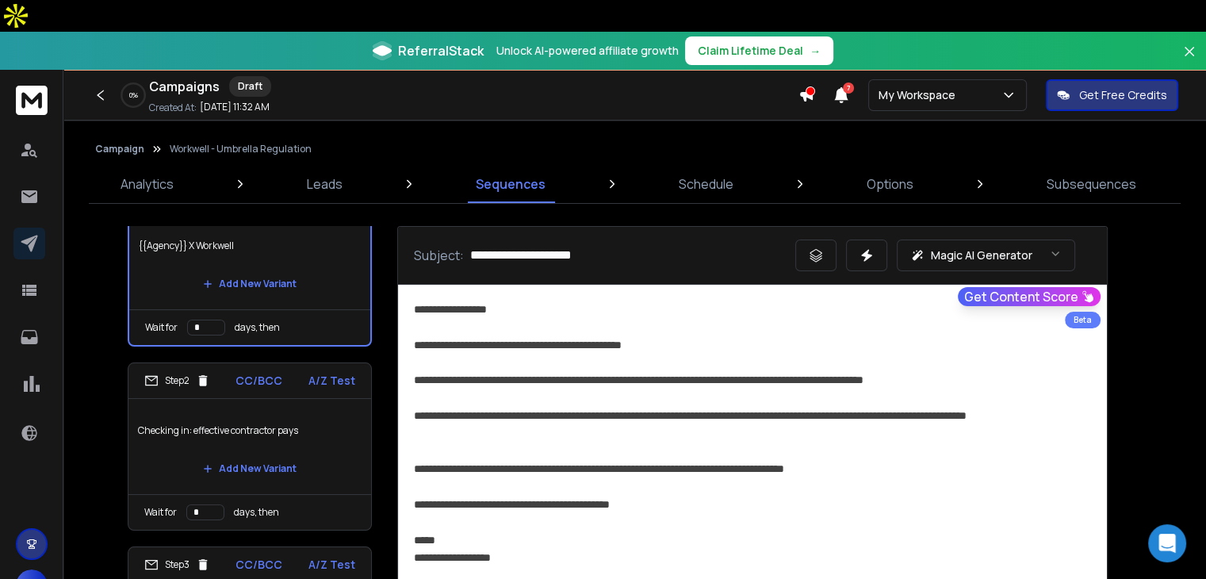
scroll to position [95, 0]
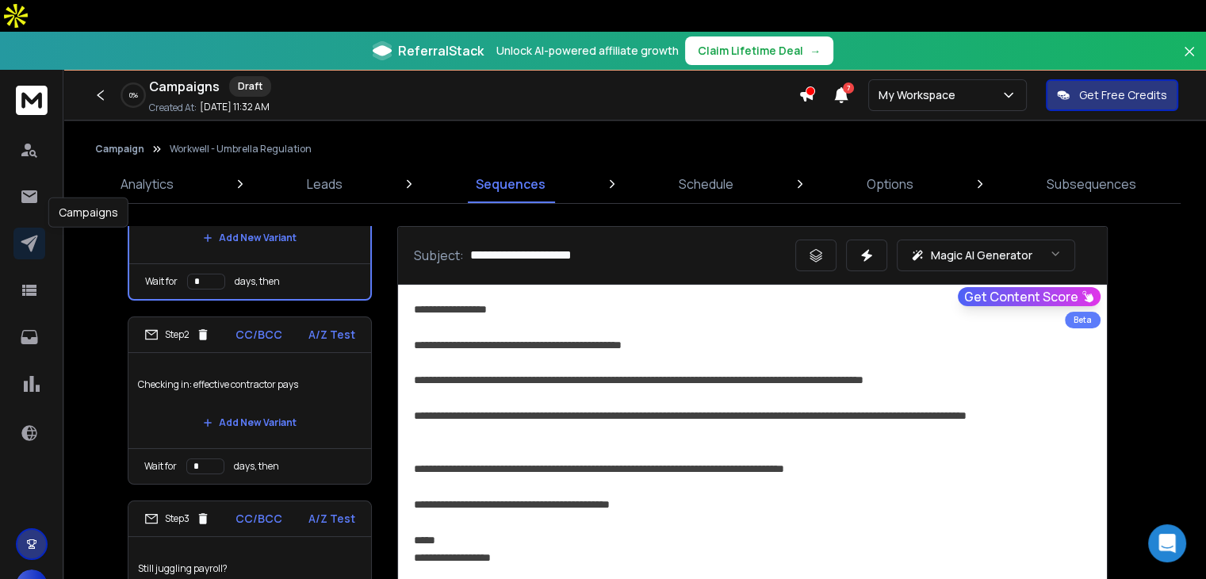
click at [29, 228] on link at bounding box center [29, 244] width 32 height 32
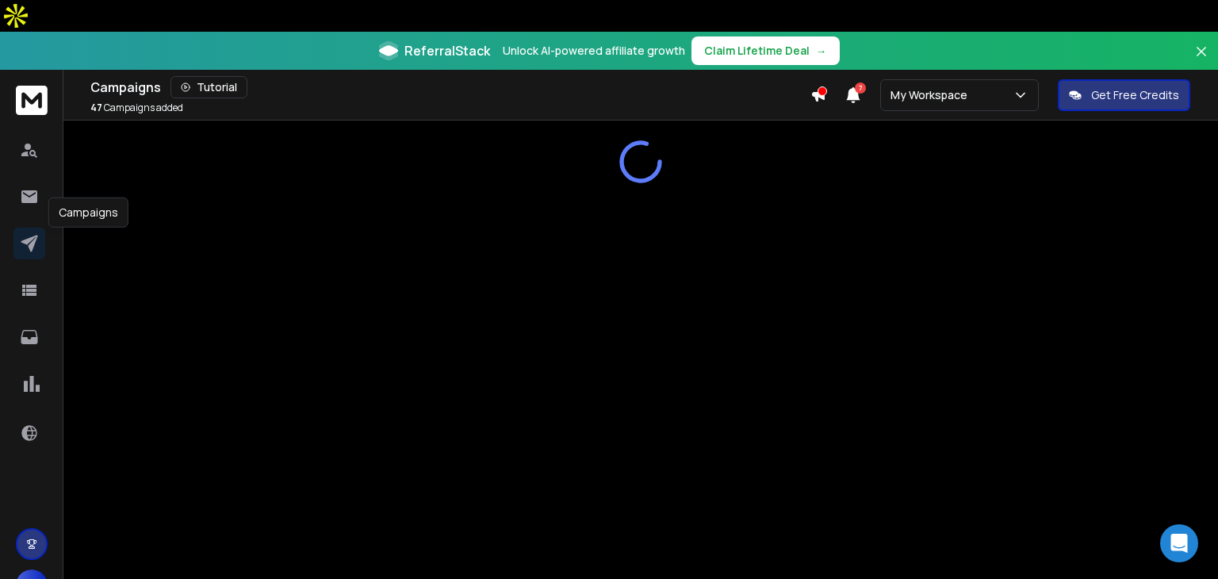
click at [29, 228] on link at bounding box center [29, 244] width 32 height 32
